Goal: Information Seeking & Learning: Check status

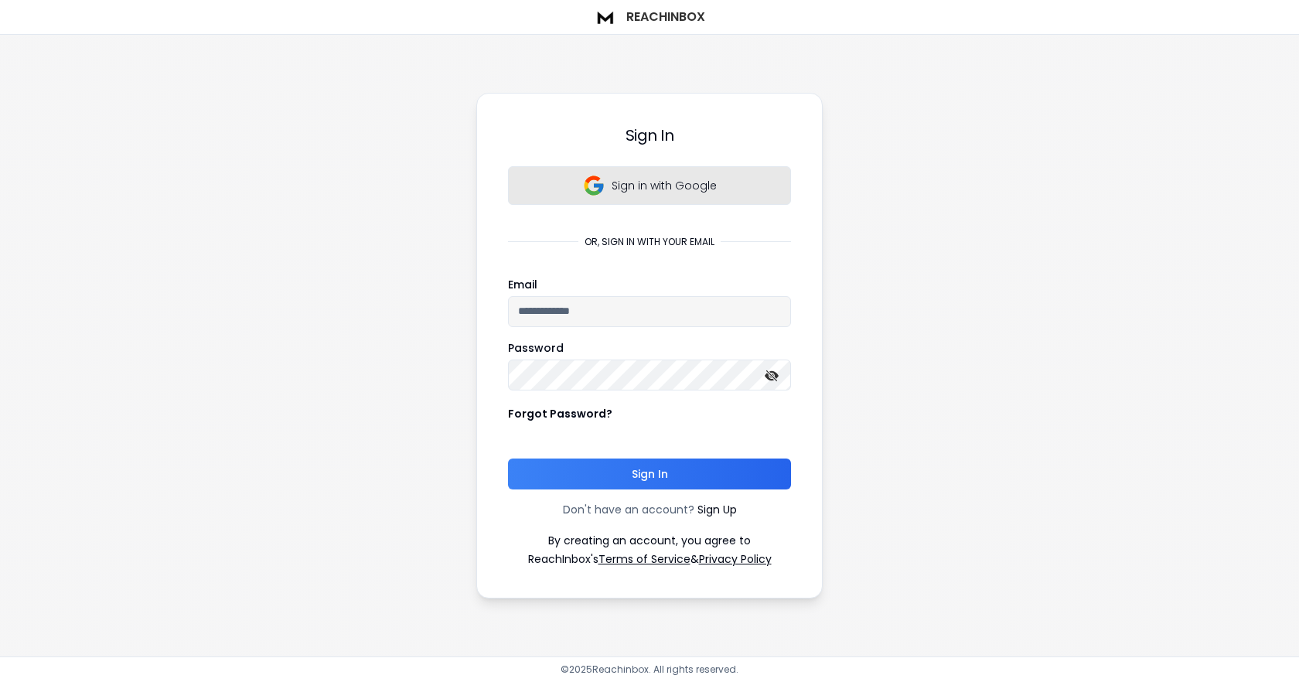
click at [714, 187] on p "Sign in with Google" at bounding box center [664, 185] width 105 height 15
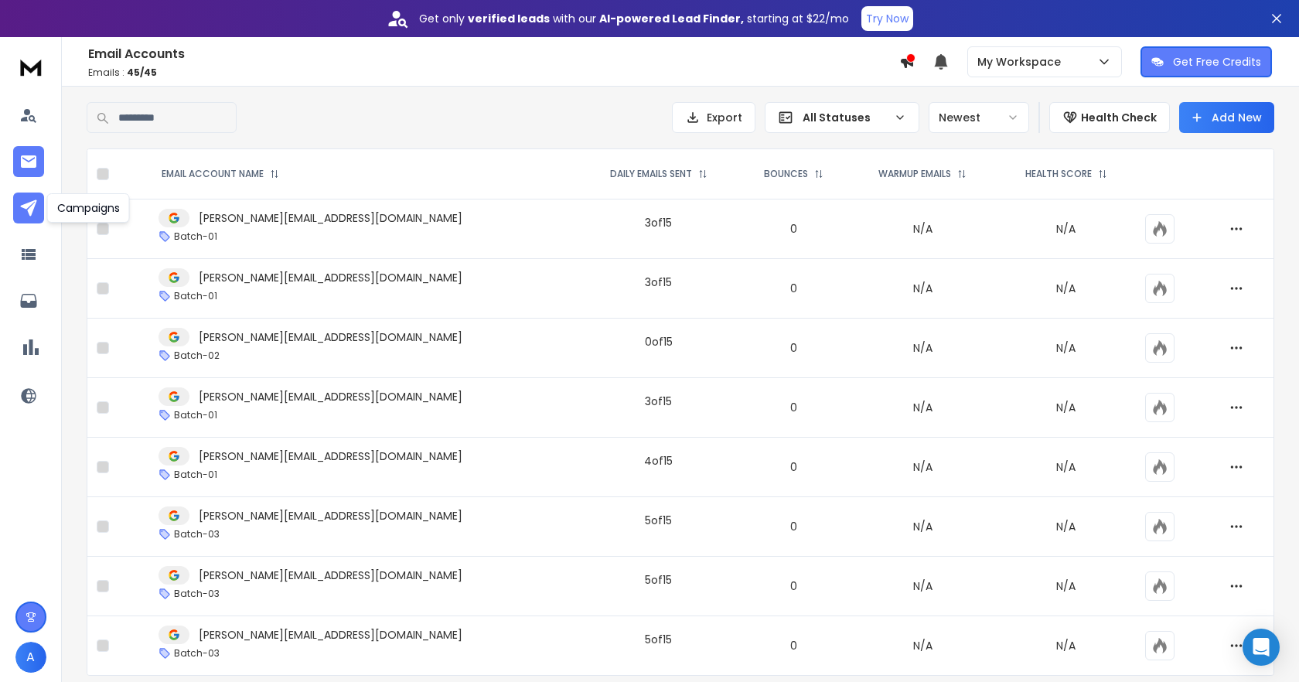
click at [36, 220] on link at bounding box center [28, 208] width 31 height 31
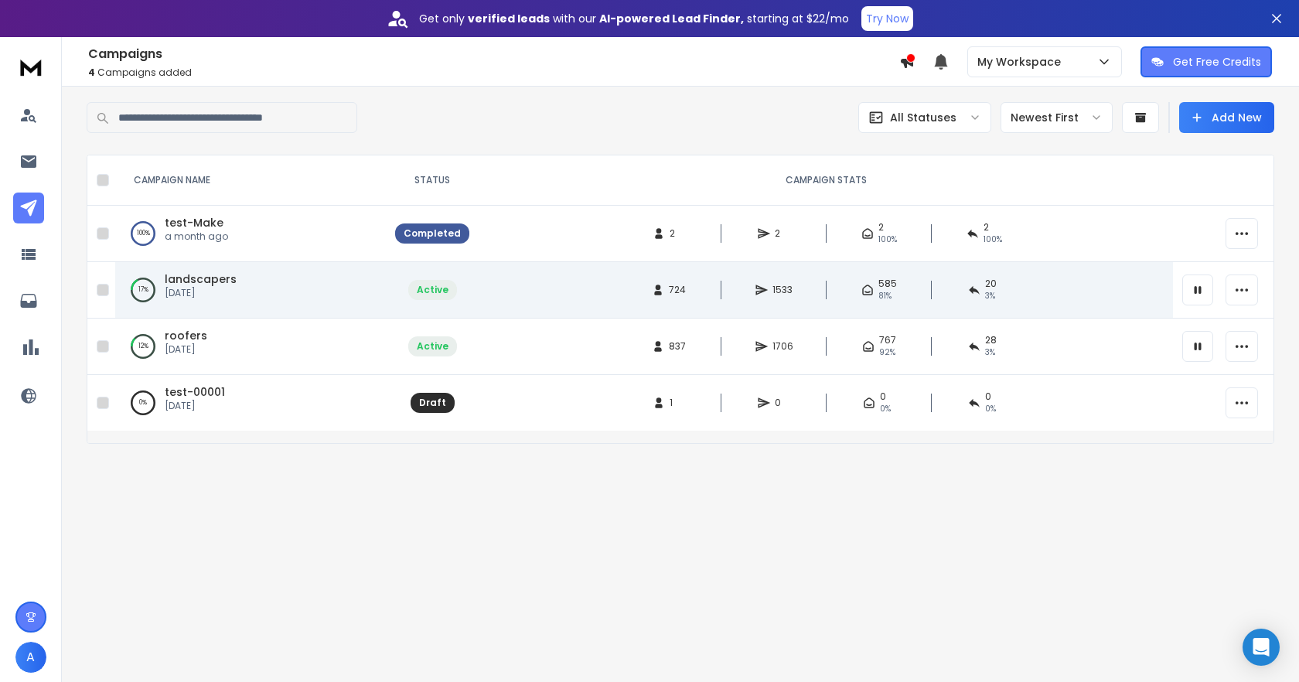
click at [227, 288] on p "2 months ago" at bounding box center [201, 293] width 72 height 12
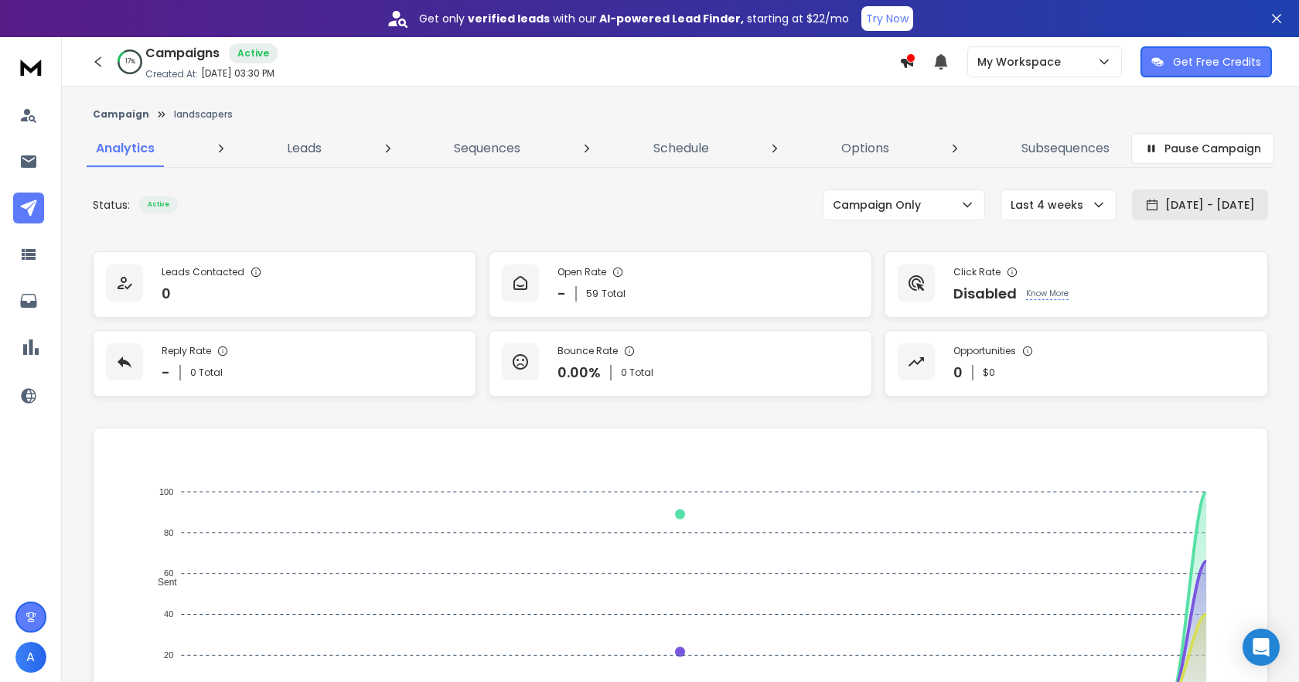
click at [1178, 203] on button "19 Jul 2025 - 17 Aug 2025" at bounding box center [1200, 204] width 136 height 31
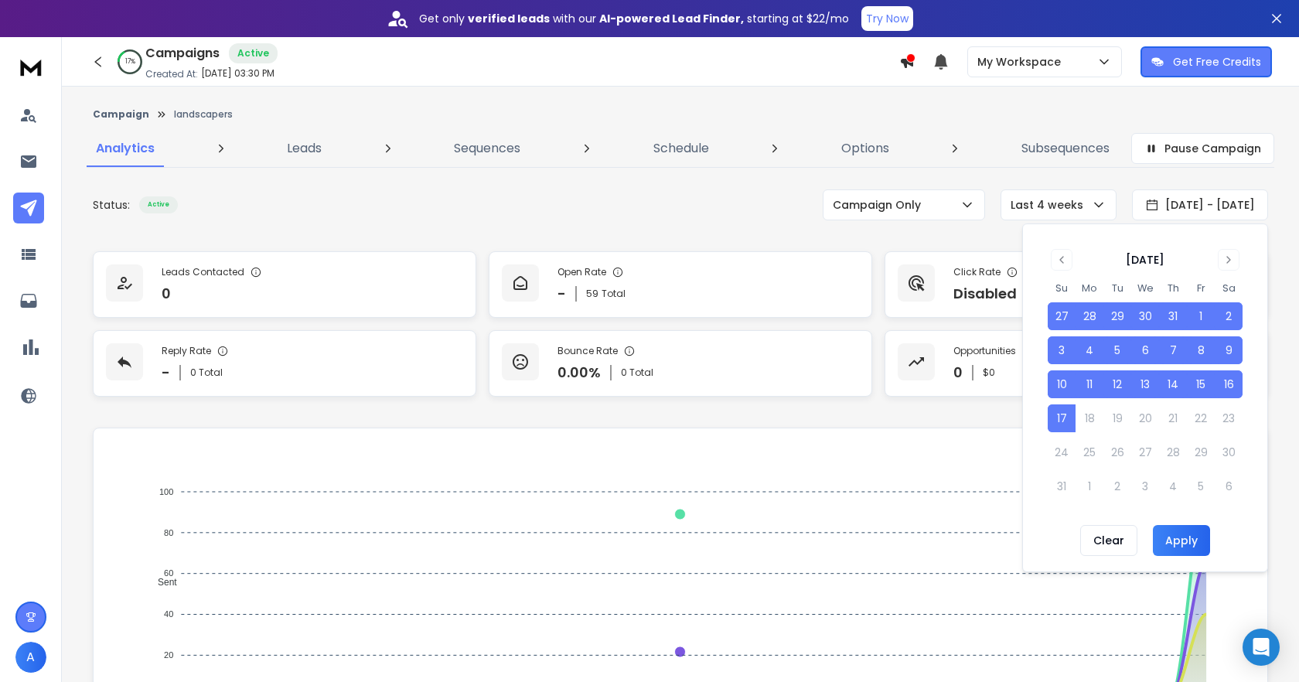
click at [1039, 183] on div "Campaign landscapers Analytics Leads Sequences Schedule Options Subsequences Pa…" at bounding box center [681, 626] width 1188 height 1049
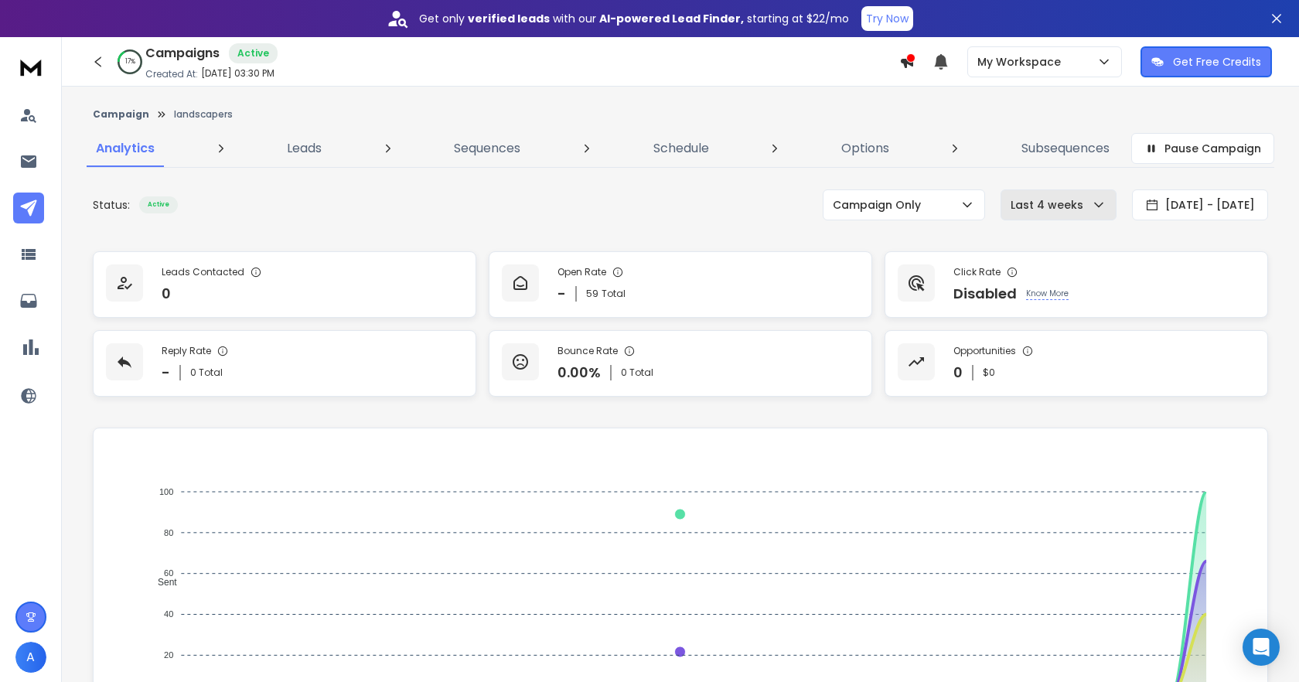
click at [1039, 205] on p "Last 4 weeks" at bounding box center [1050, 204] width 79 height 15
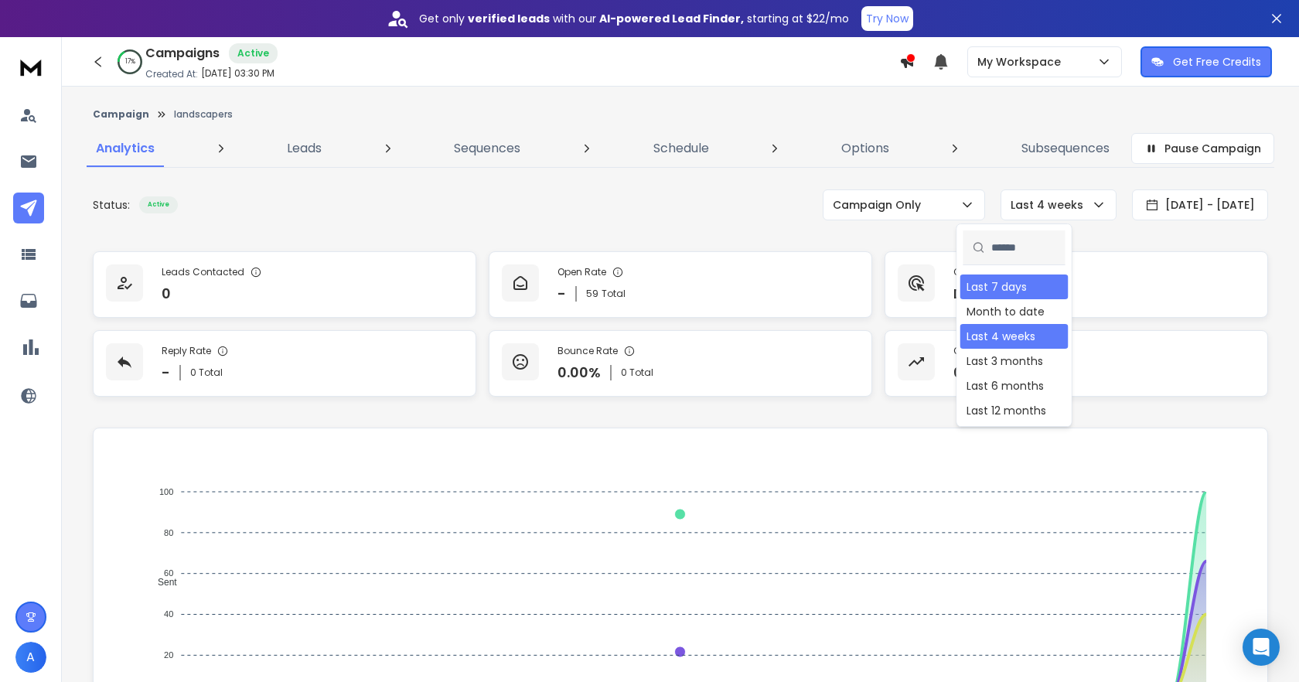
click at [1017, 297] on div "Last 7 days" at bounding box center [1015, 287] width 108 height 25
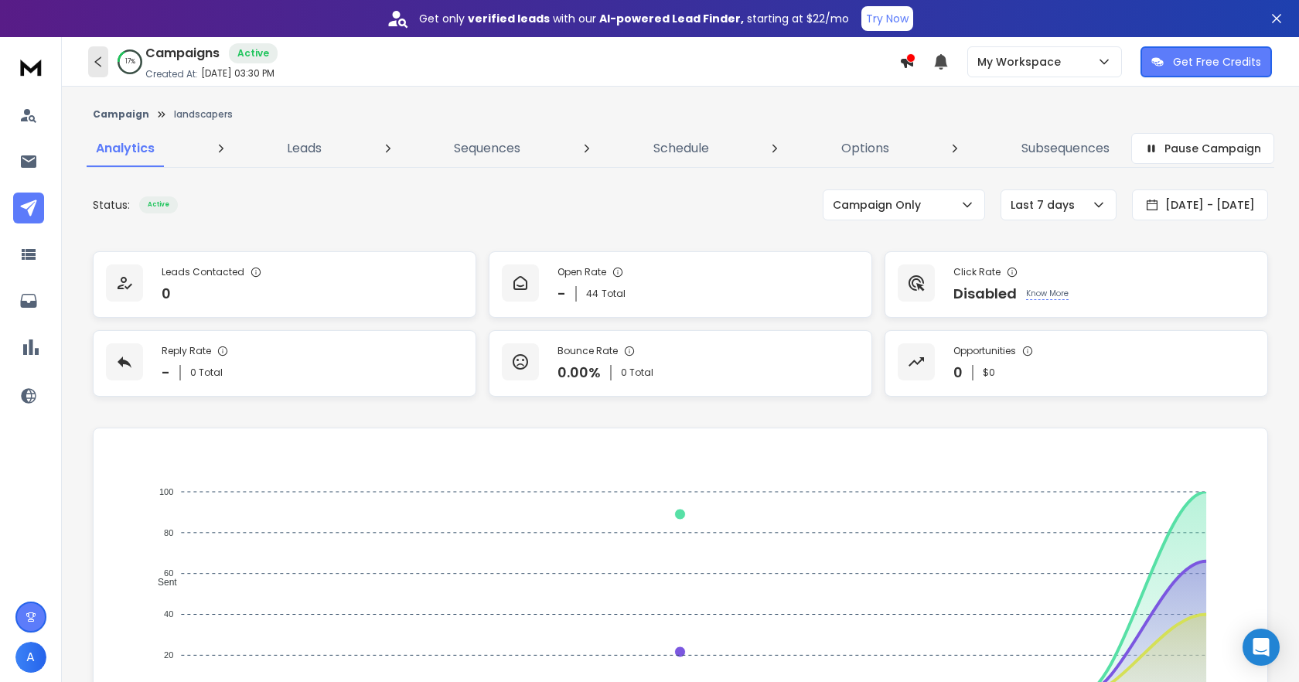
click at [94, 65] on icon at bounding box center [98, 62] width 14 height 14
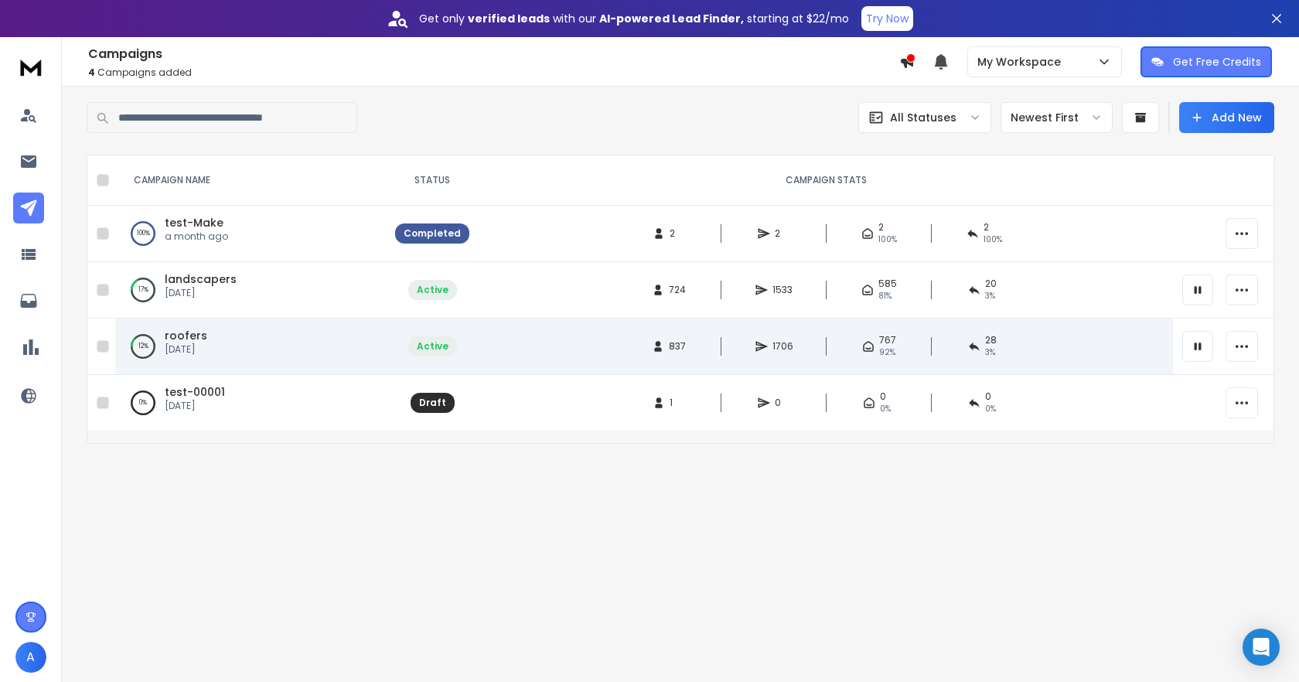
click at [197, 327] on td "12 % roofers 2 months ago" at bounding box center [250, 347] width 271 height 56
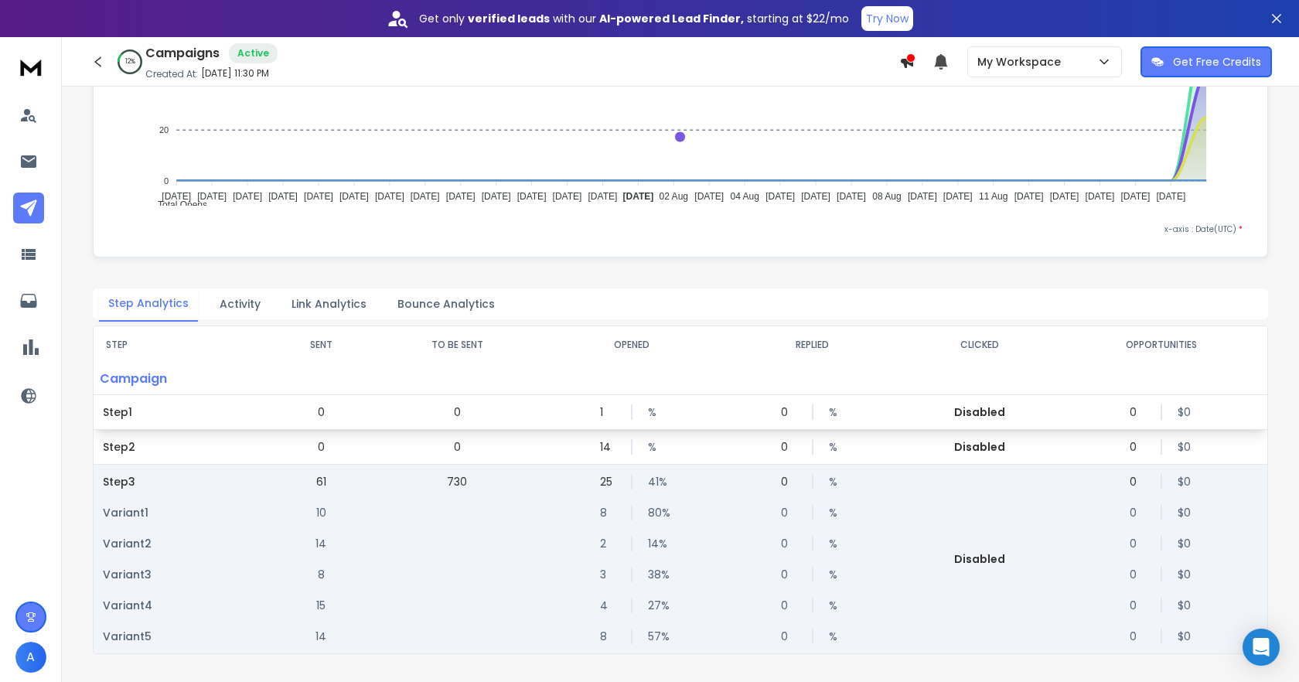
scroll to position [58, 0]
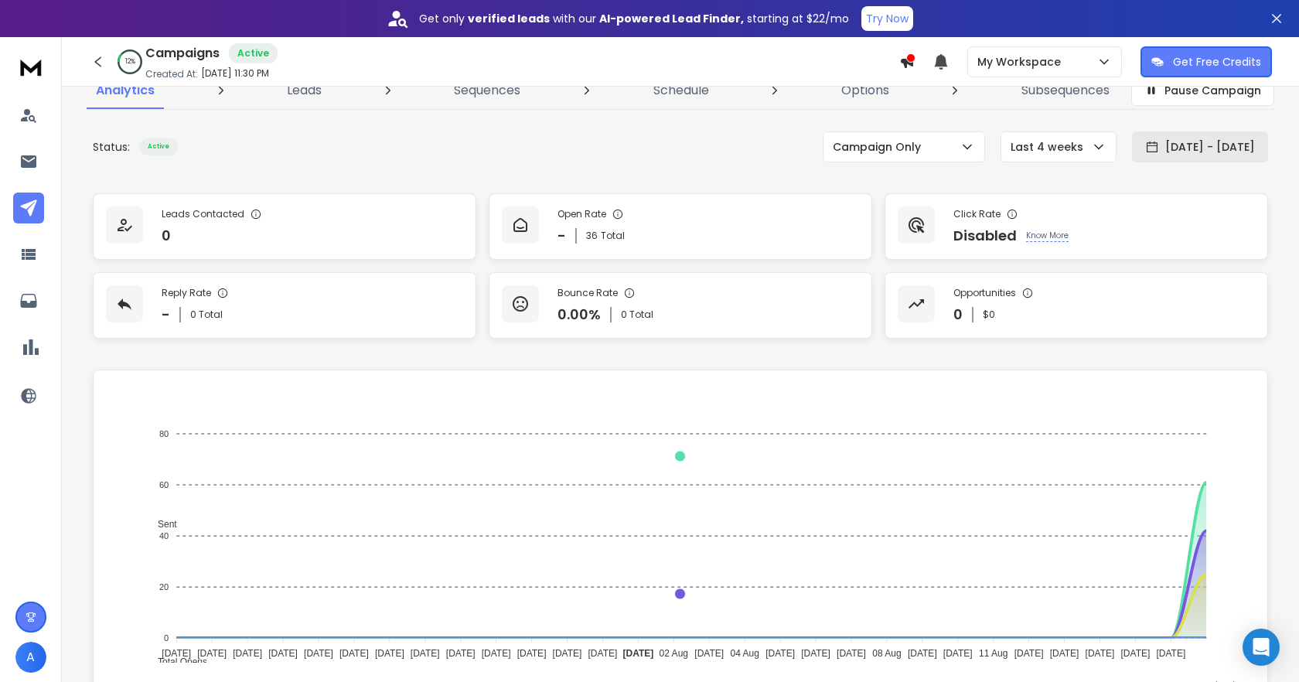
click at [1230, 161] on button "19 Jul 2025 - 17 Aug 2025" at bounding box center [1200, 146] width 136 height 31
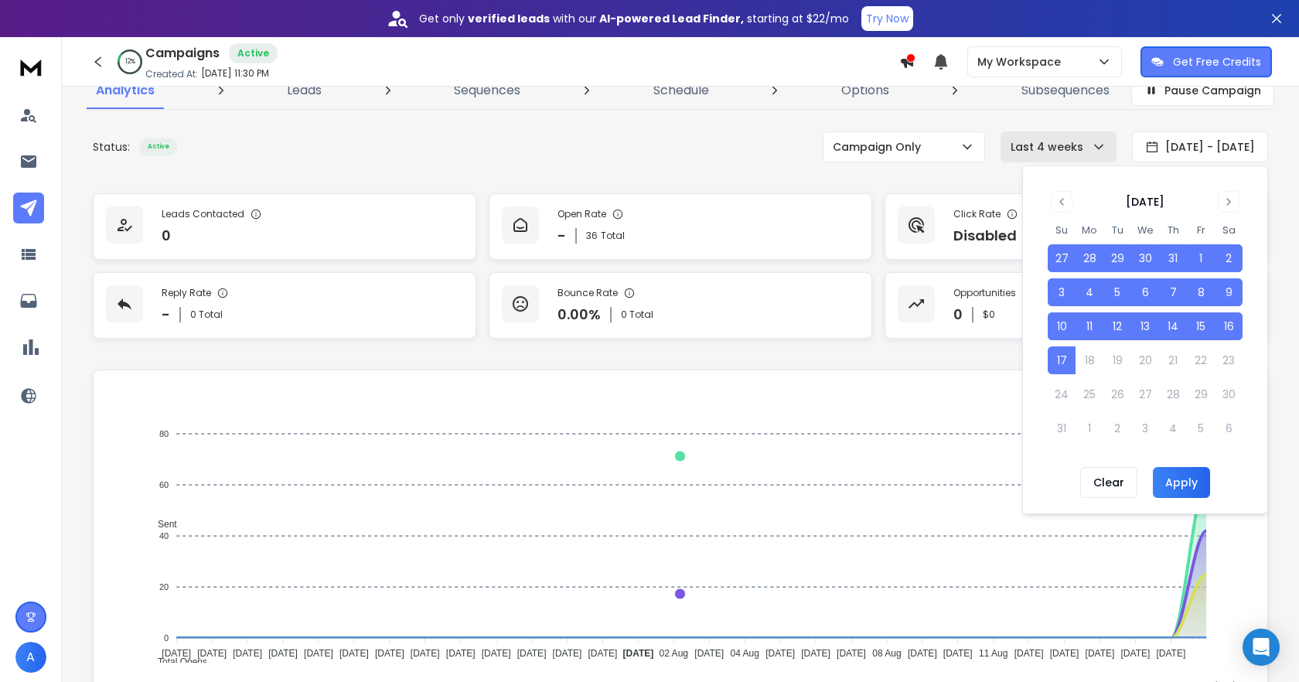
click at [1023, 152] on p "Last 4 weeks" at bounding box center [1050, 146] width 79 height 15
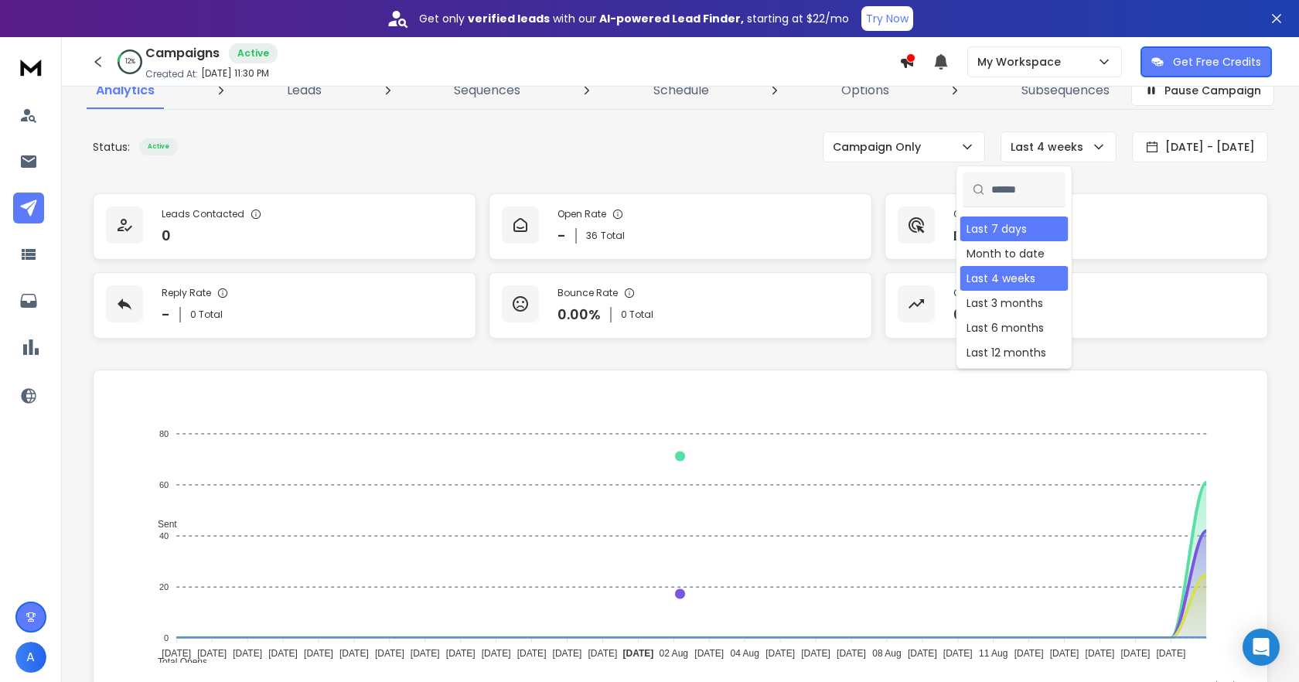
click at [1023, 219] on div "Last 7 days" at bounding box center [1015, 229] width 108 height 25
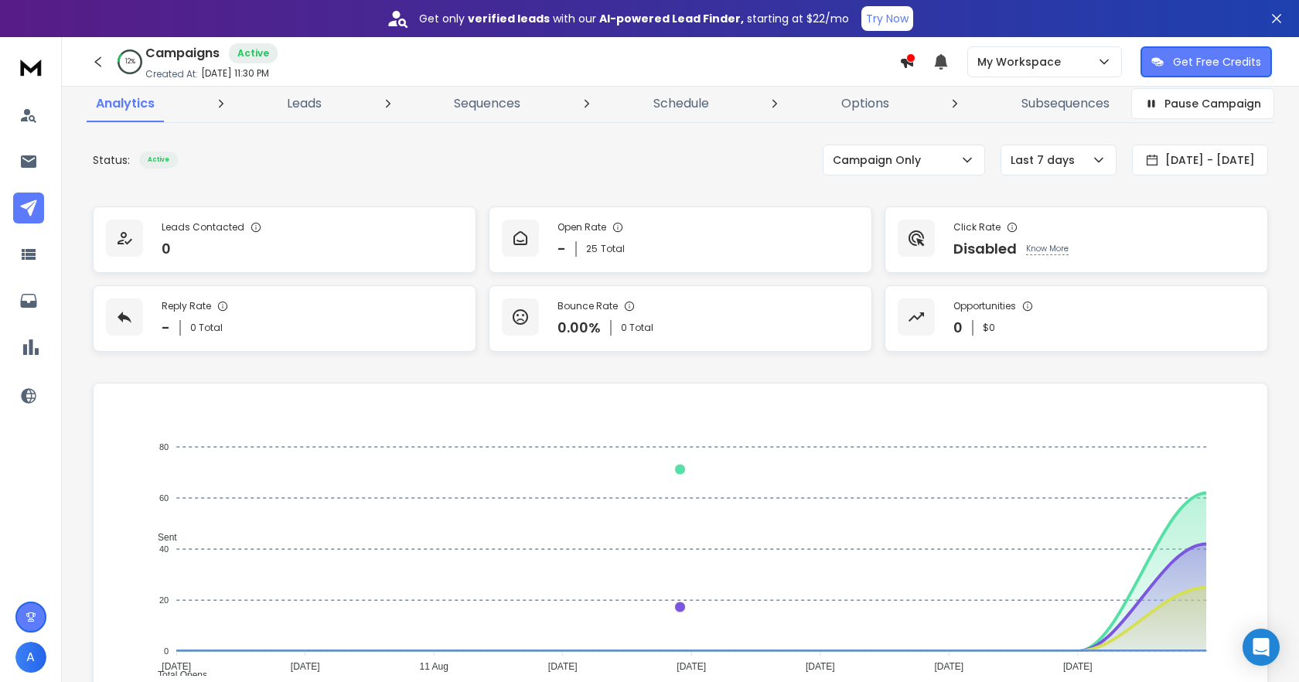
scroll to position [0, 0]
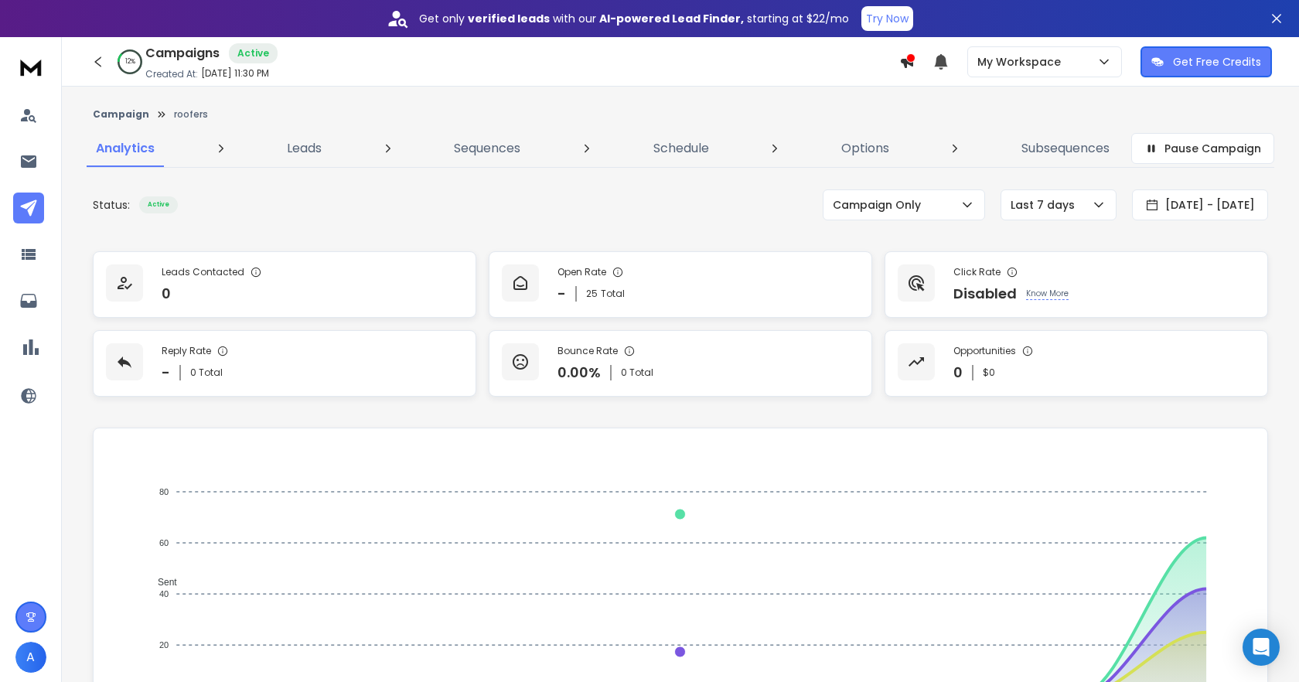
click at [616, 97] on div "Campaign roofers Analytics Leads Sequences Schedule Options Subsequences Pause …" at bounding box center [680, 625] width 1237 height 1076
